Goal: Task Accomplishment & Management: Use online tool/utility

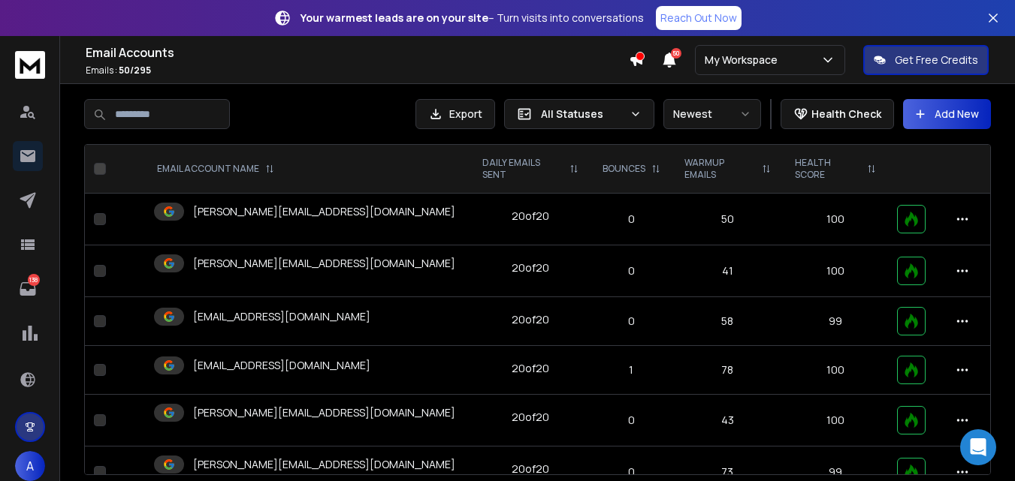
click at [23, 218] on div at bounding box center [30, 203] width 35 height 35
click at [23, 215] on link at bounding box center [28, 201] width 30 height 30
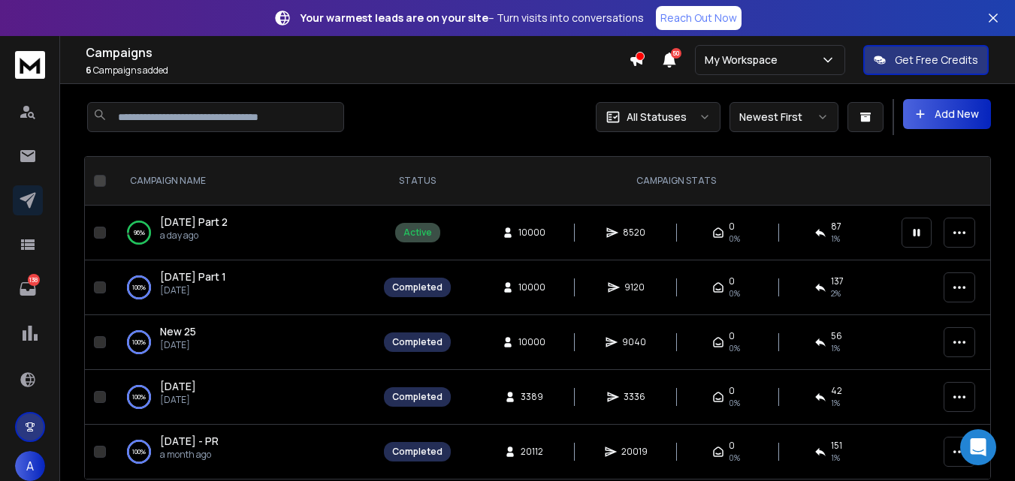
click at [955, 279] on button "button" at bounding box center [959, 288] width 32 height 30
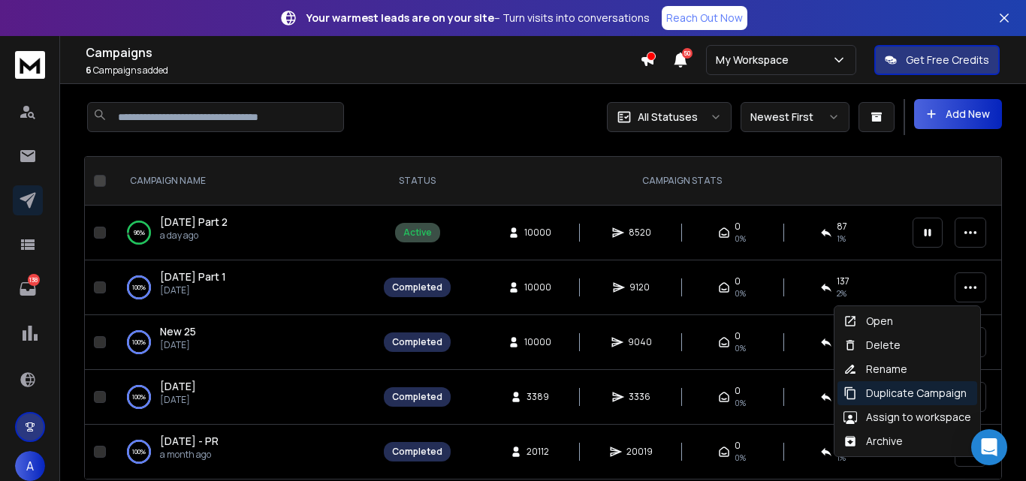
click at [898, 401] on div "Duplicate Campaign" at bounding box center [907, 394] width 140 height 24
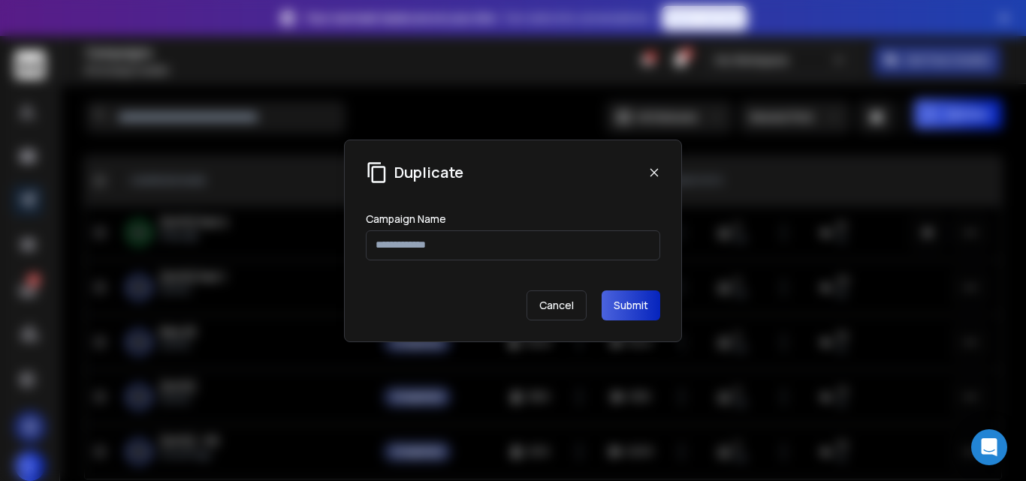
click at [634, 301] on button "Submit" at bounding box center [631, 306] width 59 height 30
click at [398, 237] on input "**********" at bounding box center [513, 246] width 294 height 30
type input "**********"
click at [618, 307] on button "Submit" at bounding box center [631, 306] width 59 height 30
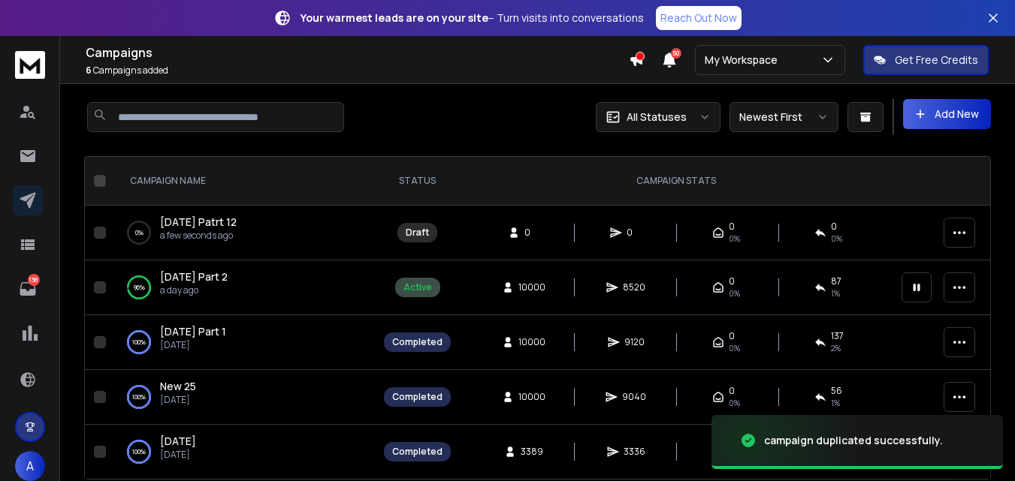
click at [460, 249] on td "0 0 0 0% 0 0%" at bounding box center [676, 233] width 433 height 55
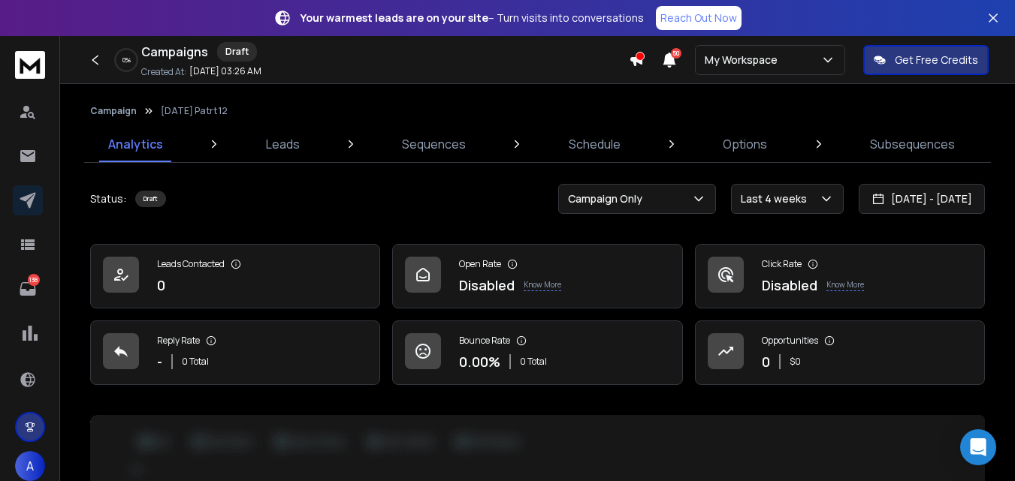
click at [310, 146] on div "Analytics Leads Sequences Schedule Options Subsequences" at bounding box center [531, 144] width 894 height 36
click at [301, 146] on link "Leads" at bounding box center [283, 144] width 52 height 36
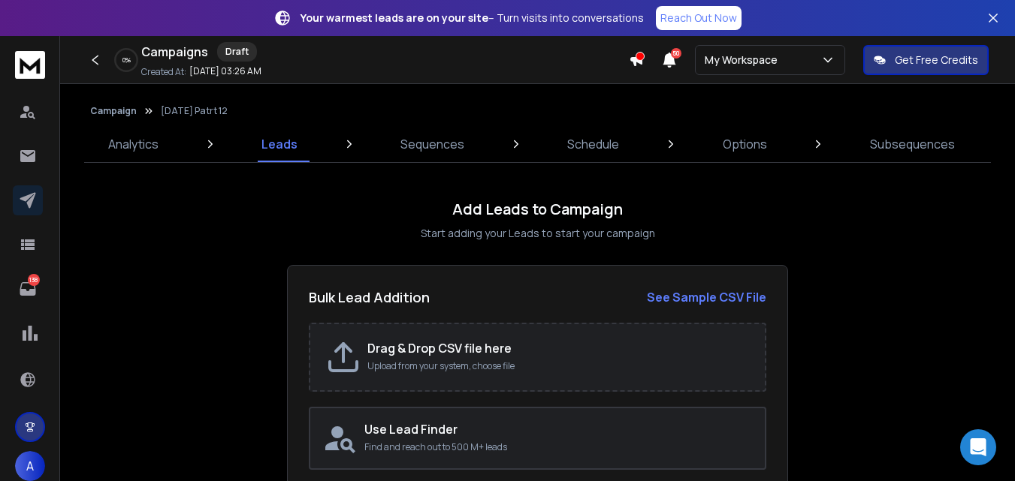
click at [655, 351] on h2 "Drag & Drop CSV file here" at bounding box center [558, 348] width 382 height 18
type input "**********"
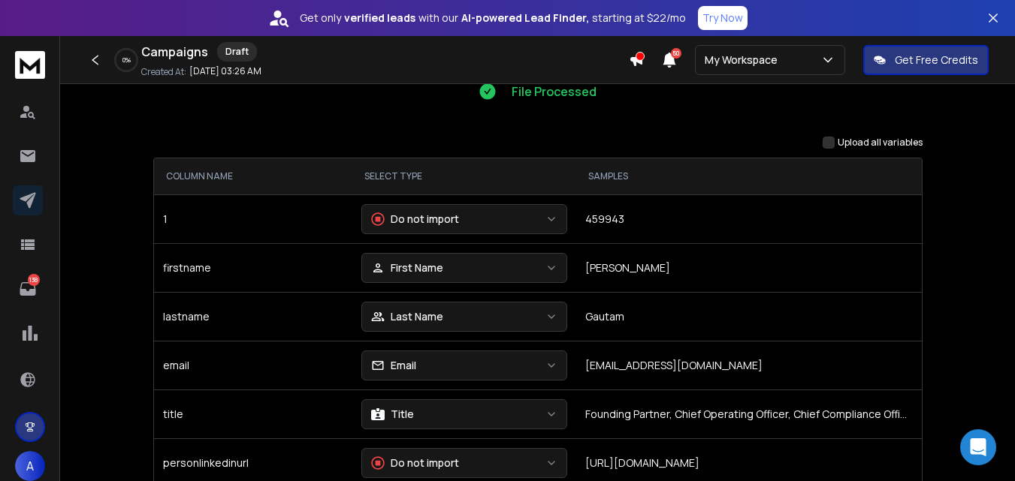
scroll to position [339, 0]
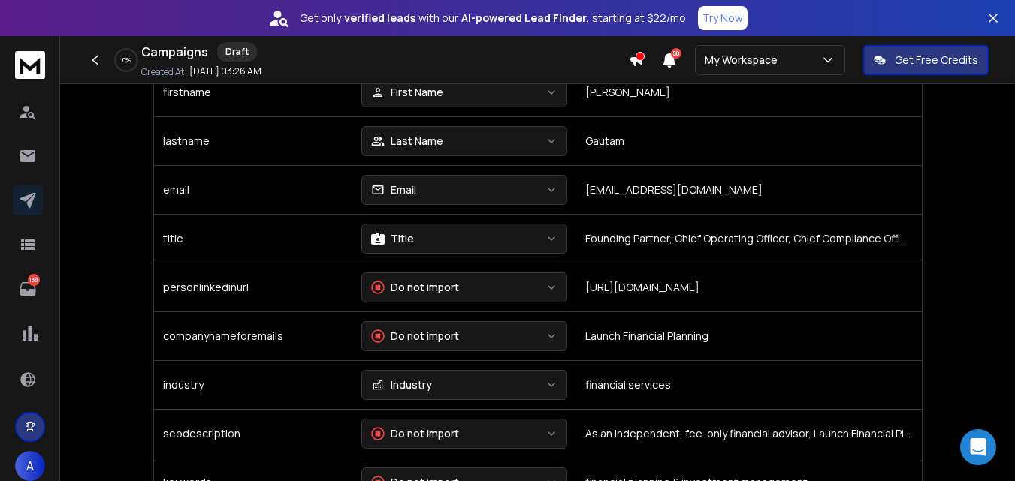
drag, startPoint x: 1011, startPoint y: 231, endPoint x: 1014, endPoint y: 246, distance: 14.6
click at [1014, 246] on div "financial_services_with_personalization (1).csv File Processed Upload all varia…" at bounding box center [507, 438] width 1015 height 1483
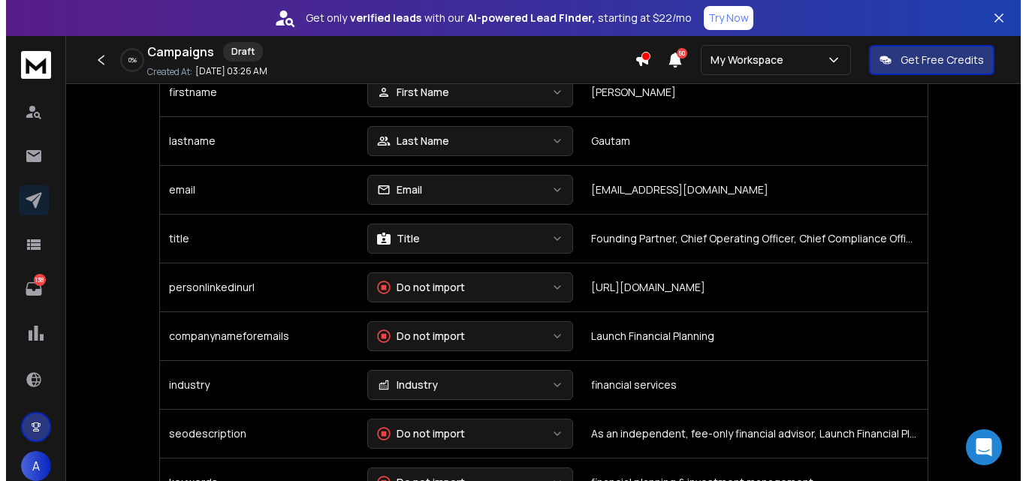
scroll to position [354, 0]
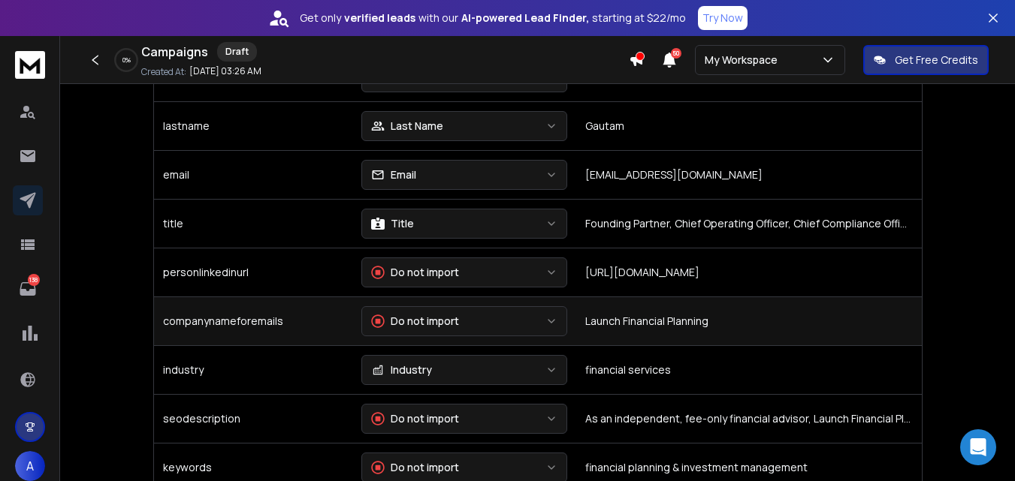
click at [486, 326] on button "Do not import" at bounding box center [464, 321] width 207 height 30
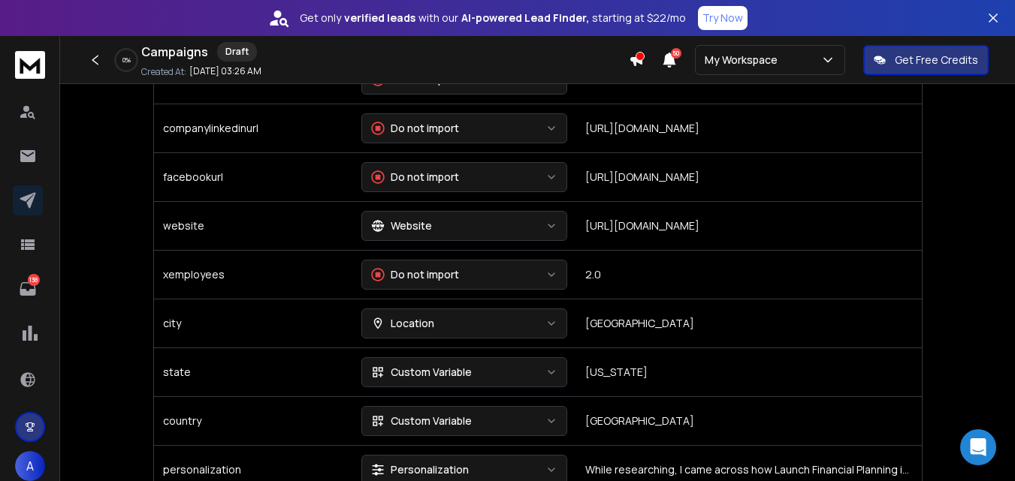
scroll to position [1028, 0]
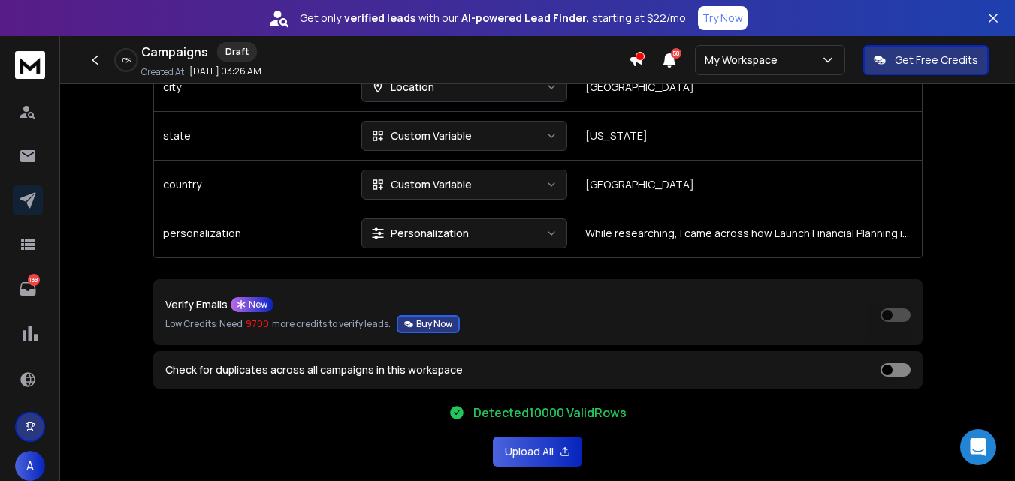
click at [508, 462] on button "Upload All" at bounding box center [537, 452] width 89 height 30
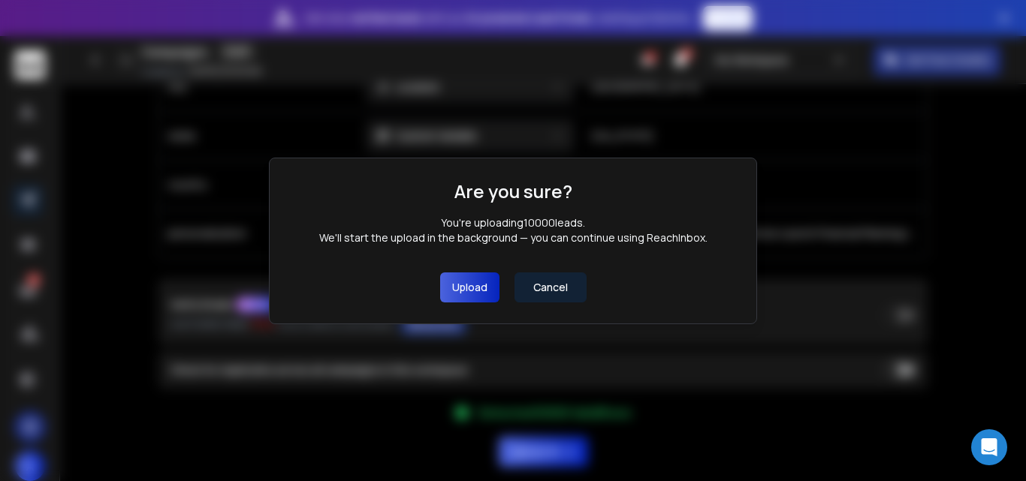
click at [483, 279] on button "Upload" at bounding box center [469, 288] width 59 height 30
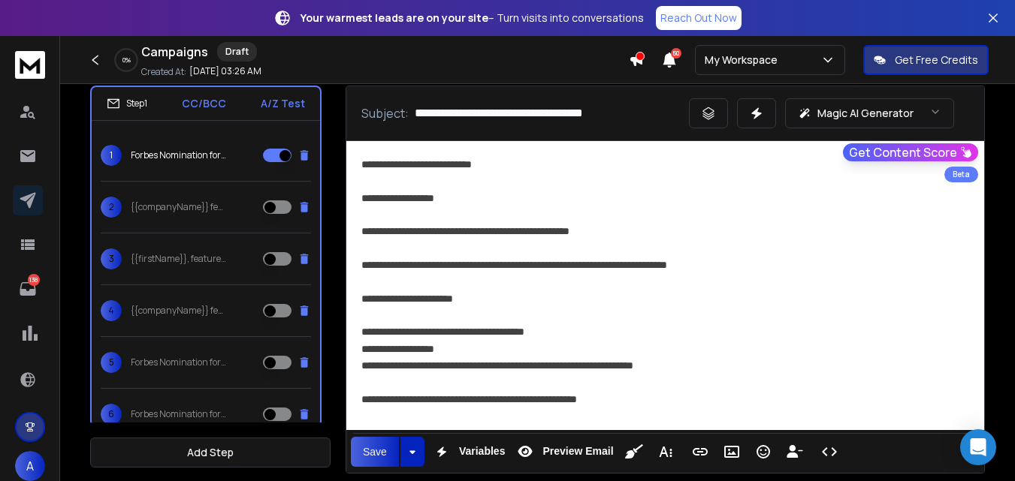
scroll to position [77, 0]
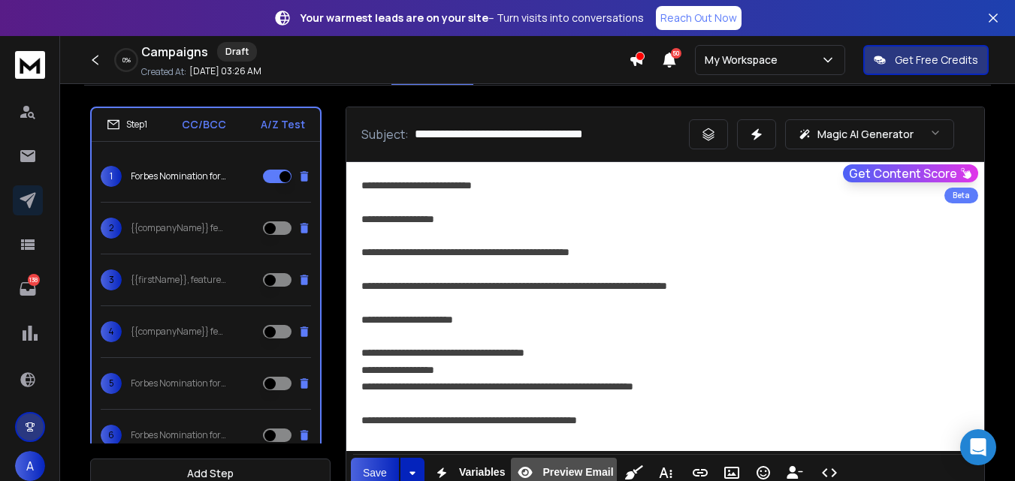
click at [593, 480] on div "Preview Email" at bounding box center [563, 472] width 105 height 25
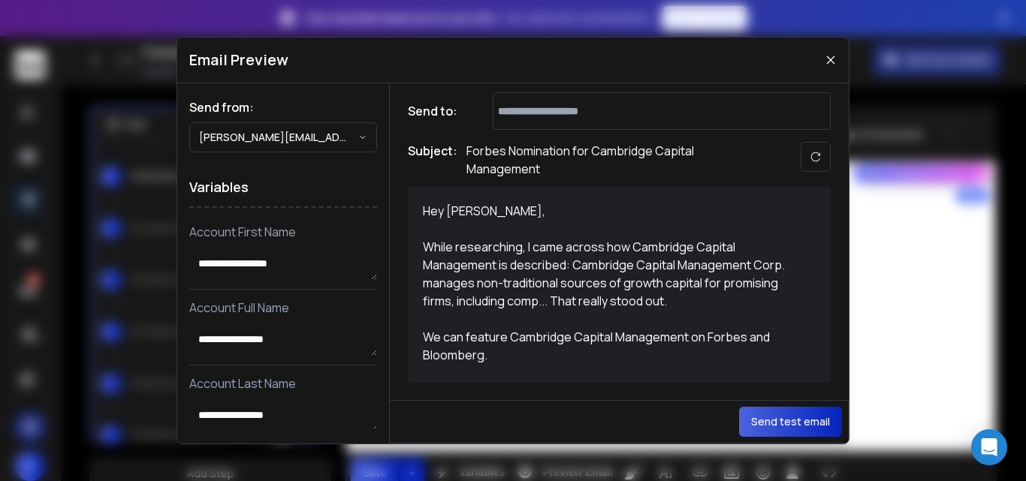
click at [834, 57] on icon at bounding box center [831, 60] width 8 height 8
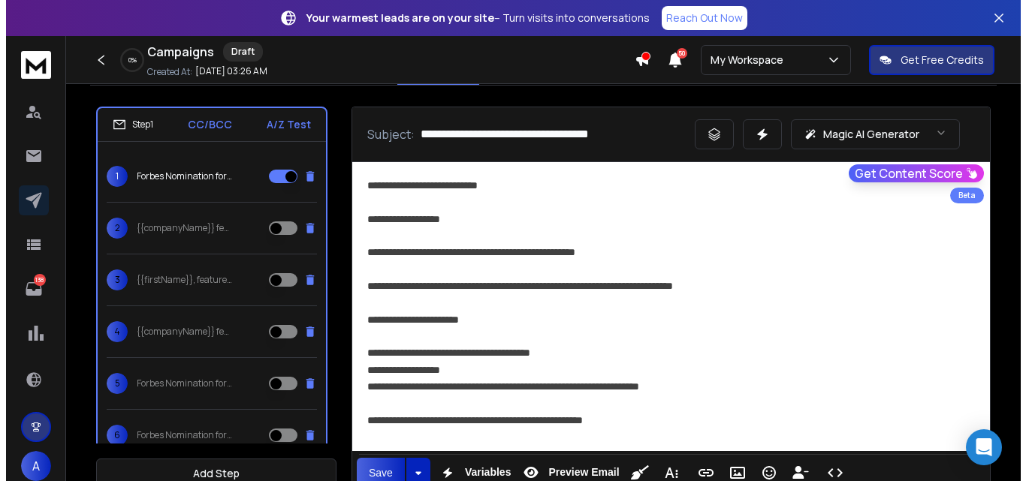
scroll to position [0, 0]
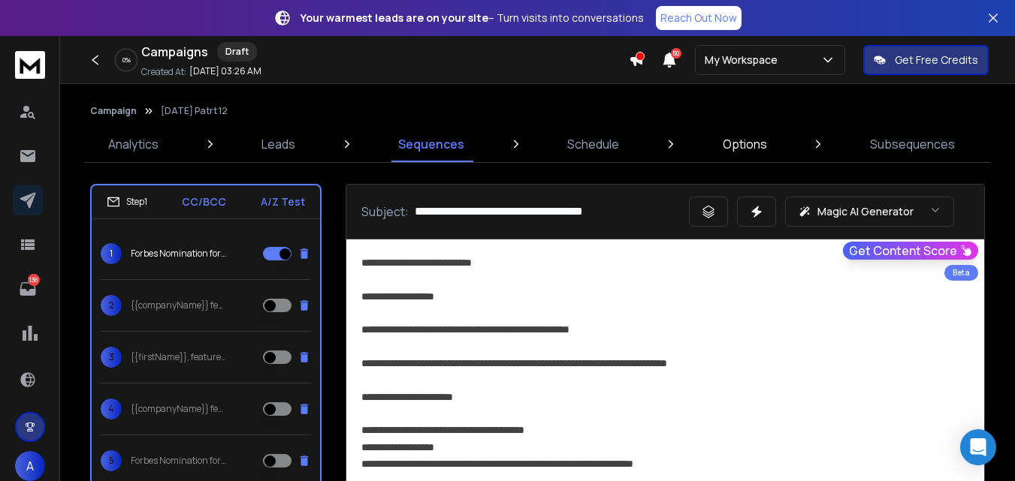
click at [756, 140] on p "Options" at bounding box center [744, 144] width 44 height 18
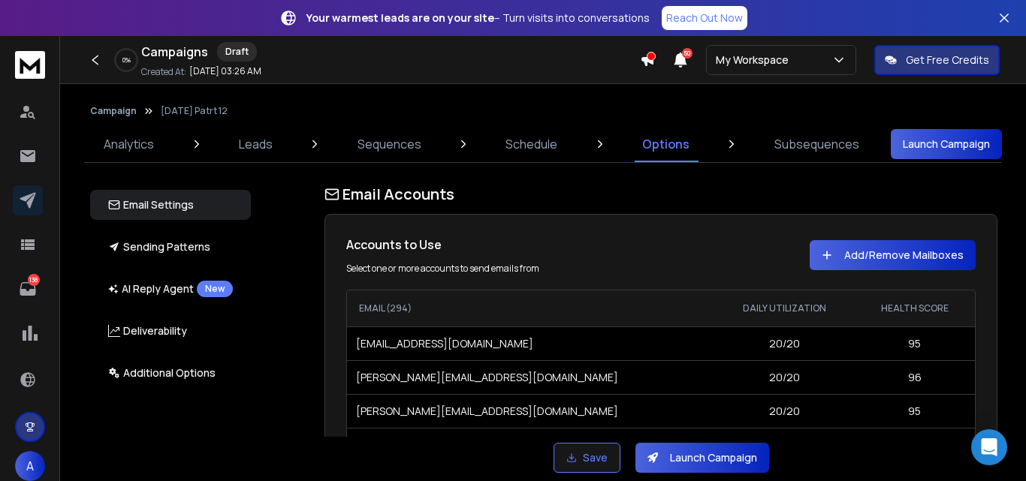
scroll to position [480, 0]
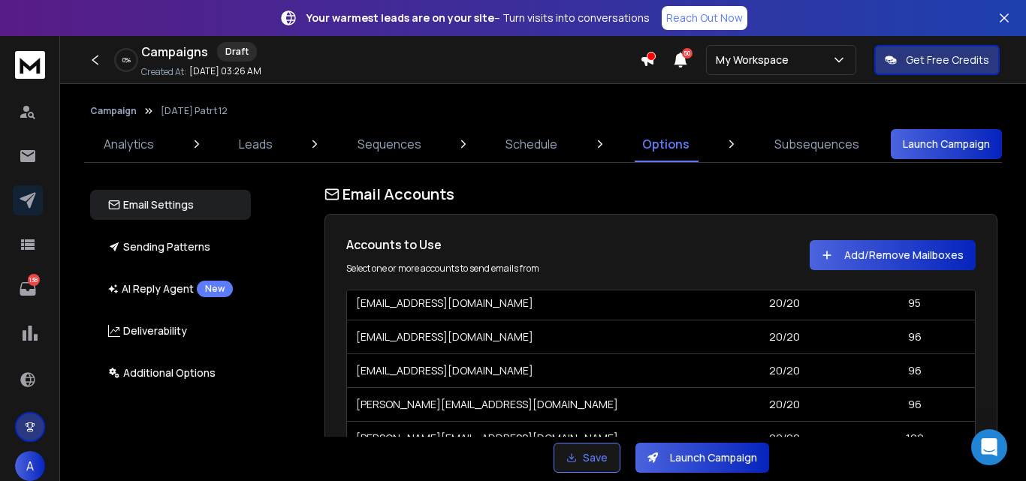
click at [934, 139] on button "Launch Campaign" at bounding box center [946, 144] width 111 height 30
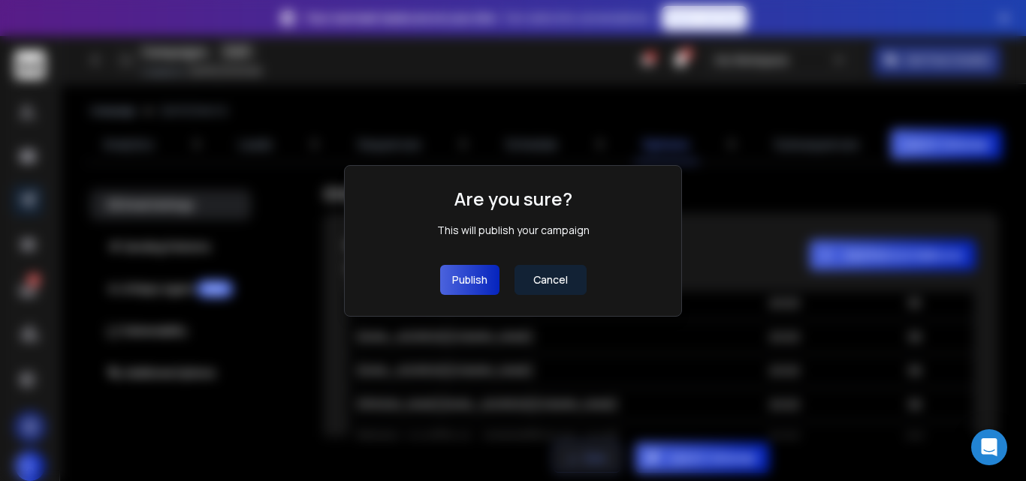
click at [481, 291] on button "Publish" at bounding box center [469, 280] width 59 height 30
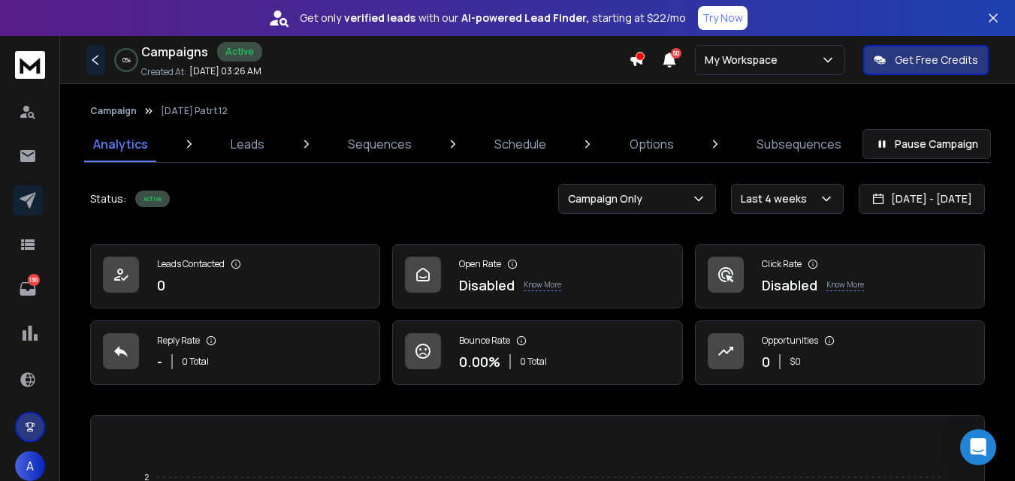
click at [99, 60] on icon at bounding box center [96, 60] width 14 height 14
